Goal: Information Seeking & Learning: Learn about a topic

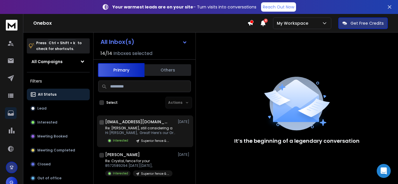
click at [140, 132] on p "Hi [PERSON_NAME], Great! Here’s our Greater" at bounding box center [140, 133] width 70 height 5
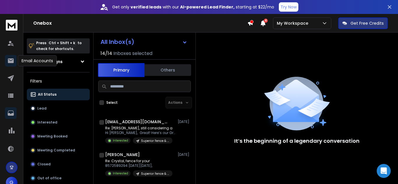
click at [10, 63] on icon at bounding box center [10, 60] width 7 height 7
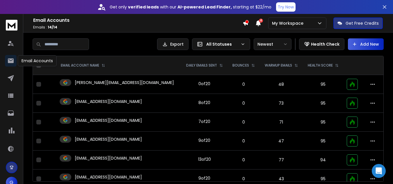
click at [6, 62] on link at bounding box center [11, 61] width 12 height 12
click at [8, 115] on icon at bounding box center [11, 113] width 6 height 5
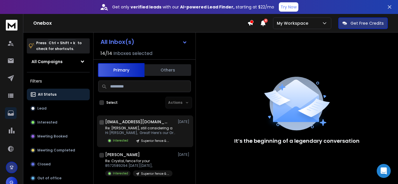
click at [134, 130] on p "Re: [PERSON_NAME], still considering a" at bounding box center [140, 128] width 70 height 5
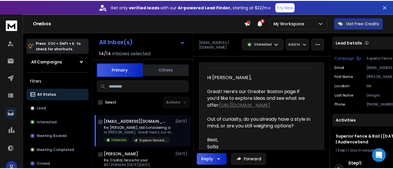
scroll to position [58, 0]
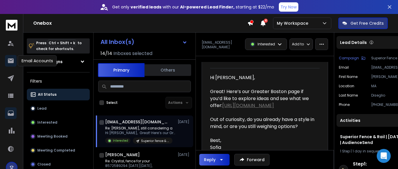
click at [12, 56] on link at bounding box center [11, 61] width 12 height 12
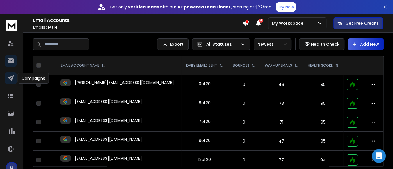
click at [11, 79] on icon at bounding box center [11, 78] width 6 height 6
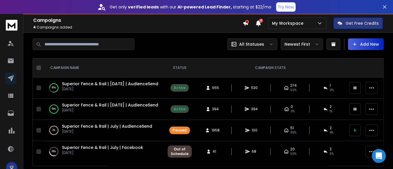
click at [94, 87] on p "5 days ago" at bounding box center [110, 89] width 96 height 5
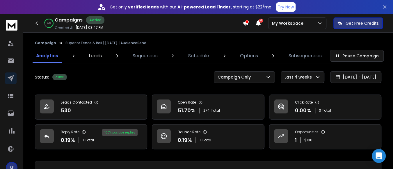
click at [95, 56] on p "Leads" at bounding box center [95, 55] width 13 height 7
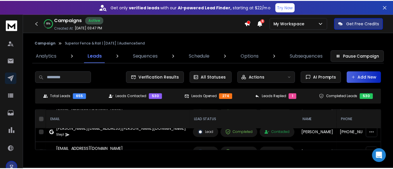
scroll to position [986, 0]
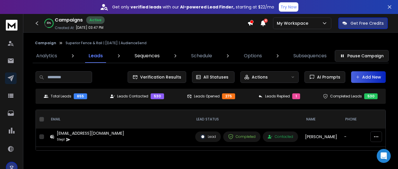
click at [145, 56] on p "Sequences" at bounding box center [146, 55] width 25 height 7
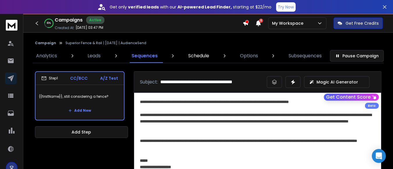
click at [189, 60] on link "Schedule" at bounding box center [199, 56] width 28 height 14
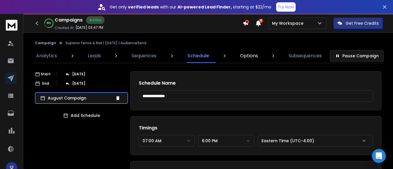
click at [249, 58] on p "Options" at bounding box center [249, 55] width 18 height 7
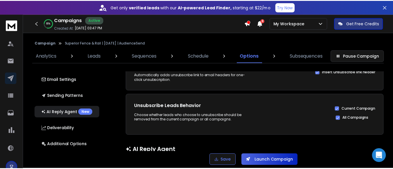
scroll to position [698, 0]
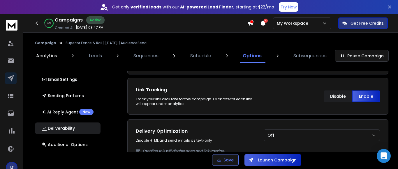
click at [52, 53] on p "Analytics" at bounding box center [46, 55] width 21 height 7
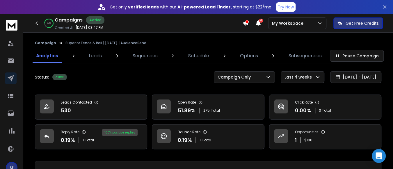
click at [107, 54] on div "Analytics Leads Sequences Schedule Options Subsequences" at bounding box center [179, 56] width 293 height 14
click at [100, 55] on p "Leads" at bounding box center [95, 55] width 13 height 7
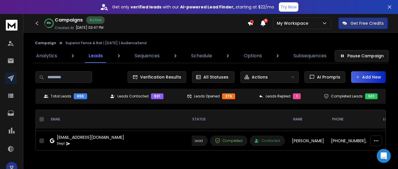
scroll to position [58, 17]
drag, startPoint x: 207, startPoint y: 147, endPoint x: 247, endPoint y: 152, distance: 39.8
click at [241, 155] on div "Get only verified leads with our AI-powered Lead Finder, starting at $22/mo Try…" at bounding box center [199, 84] width 398 height 169
